Goal: Task Accomplishment & Management: Manage account settings

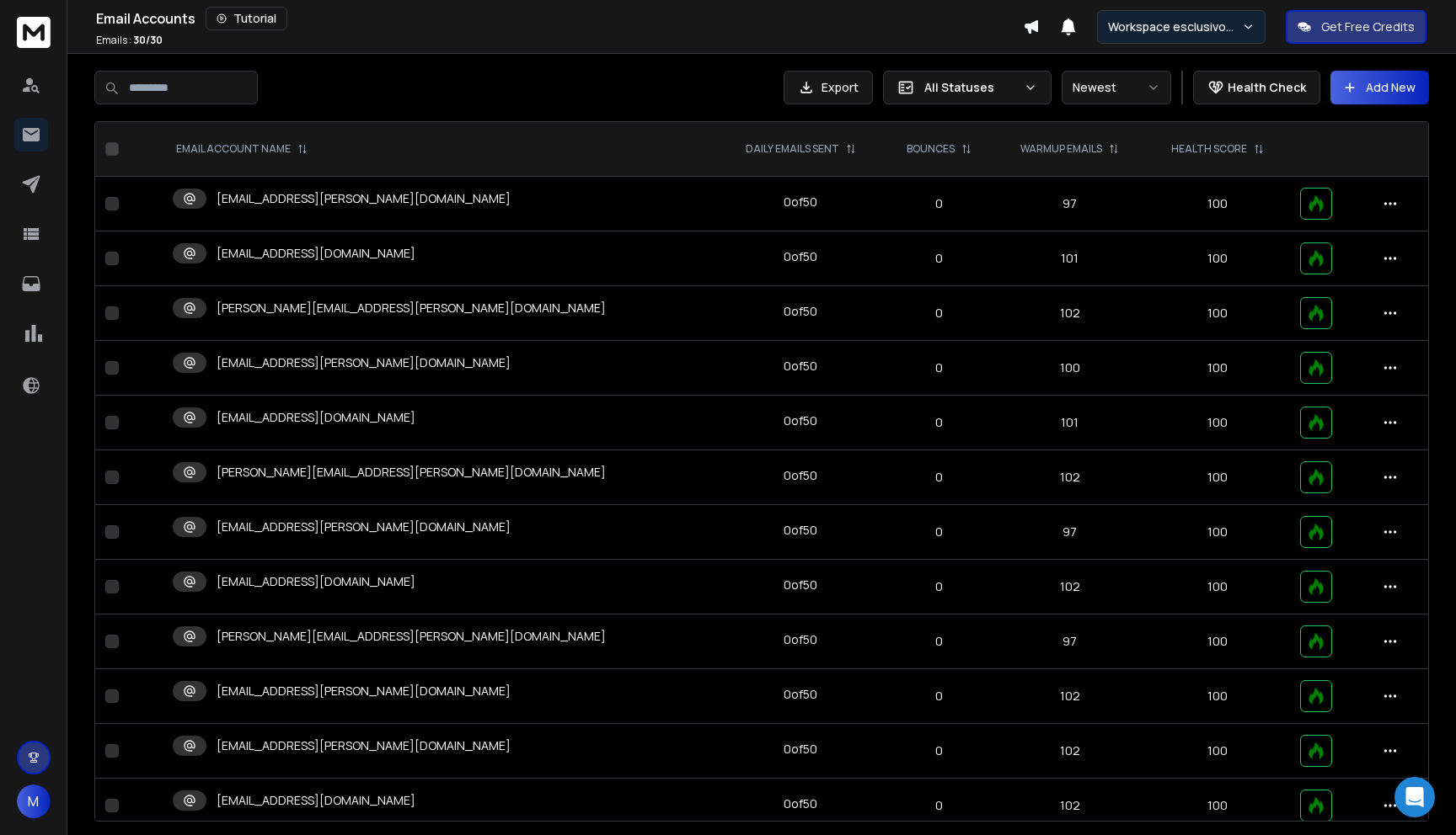
click at [1145, 34] on p "Workspace esclusivo upvizory" at bounding box center [1175, 27] width 134 height 17
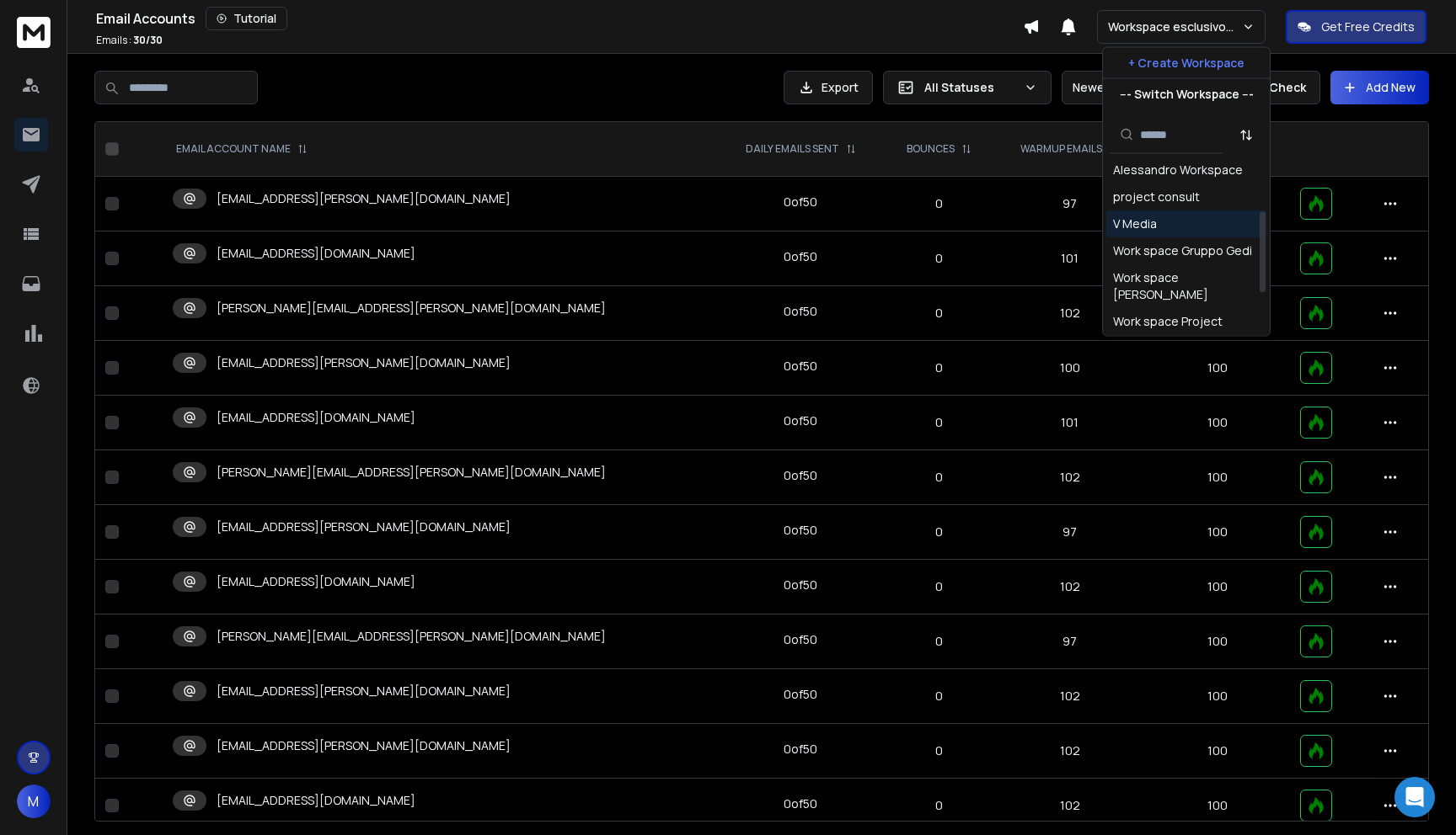
scroll to position [99, 0]
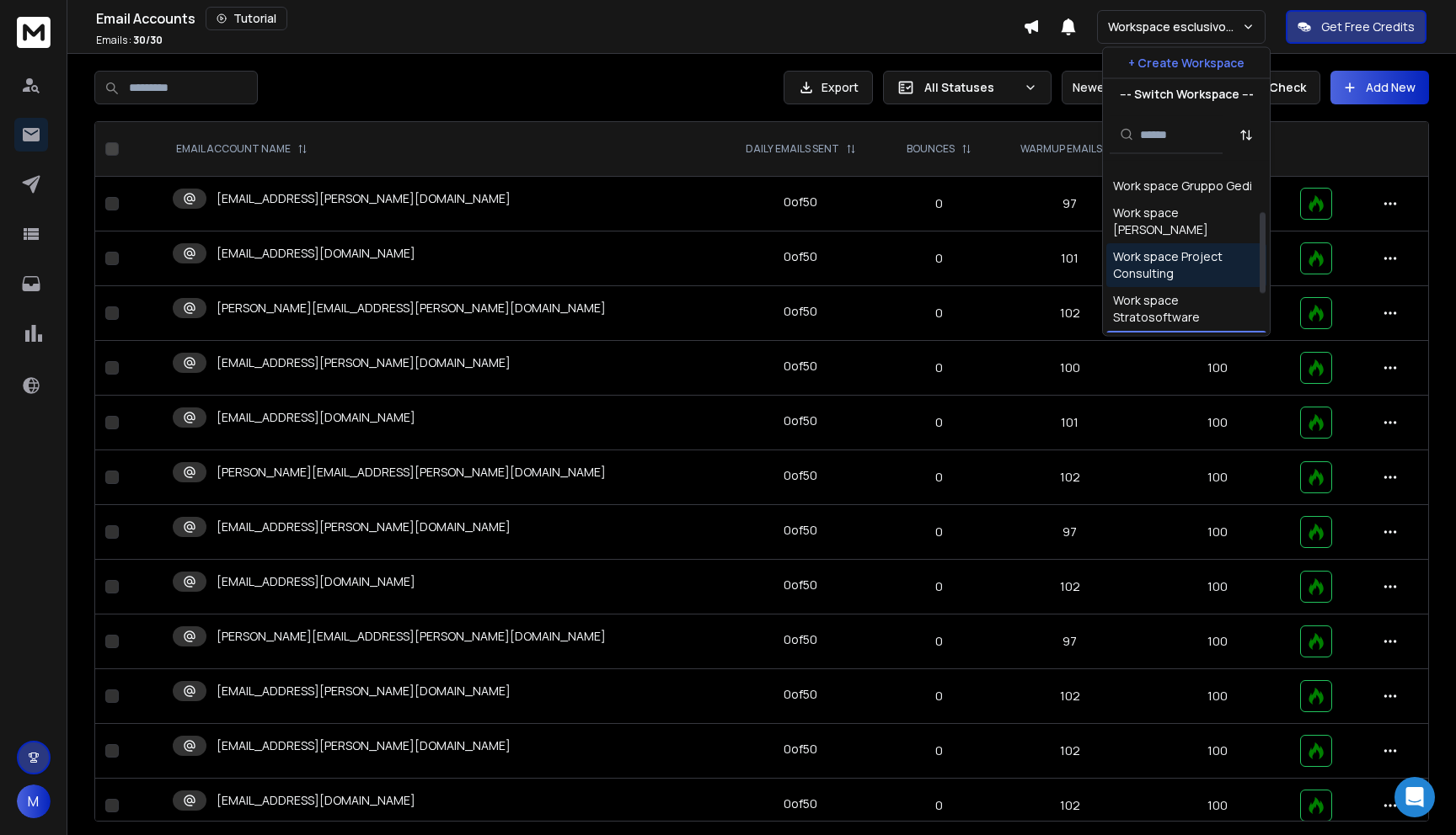
click at [1177, 248] on div "Work space Project Consulting" at bounding box center [1186, 265] width 147 height 34
